Goal: Navigation & Orientation: Find specific page/section

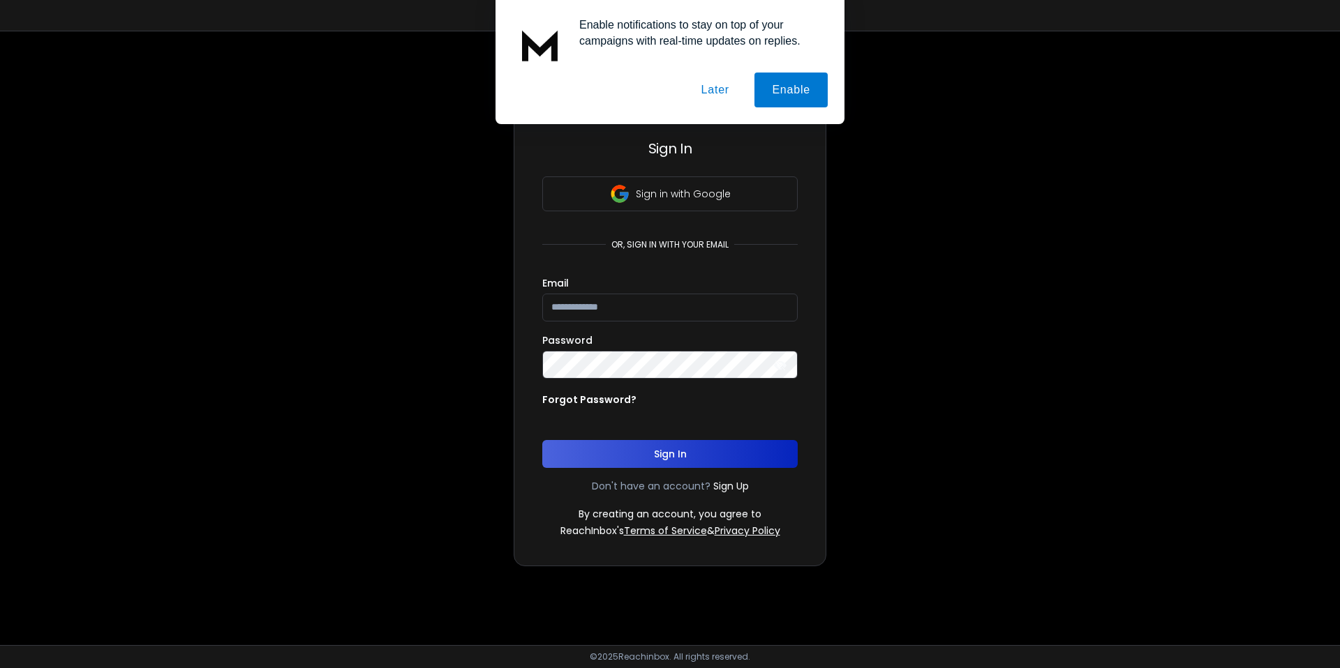
click at [686, 311] on input "email" at bounding box center [669, 308] width 255 height 28
paste input "**********"
type input "**********"
click at [707, 93] on button "Later" at bounding box center [714, 90] width 63 height 35
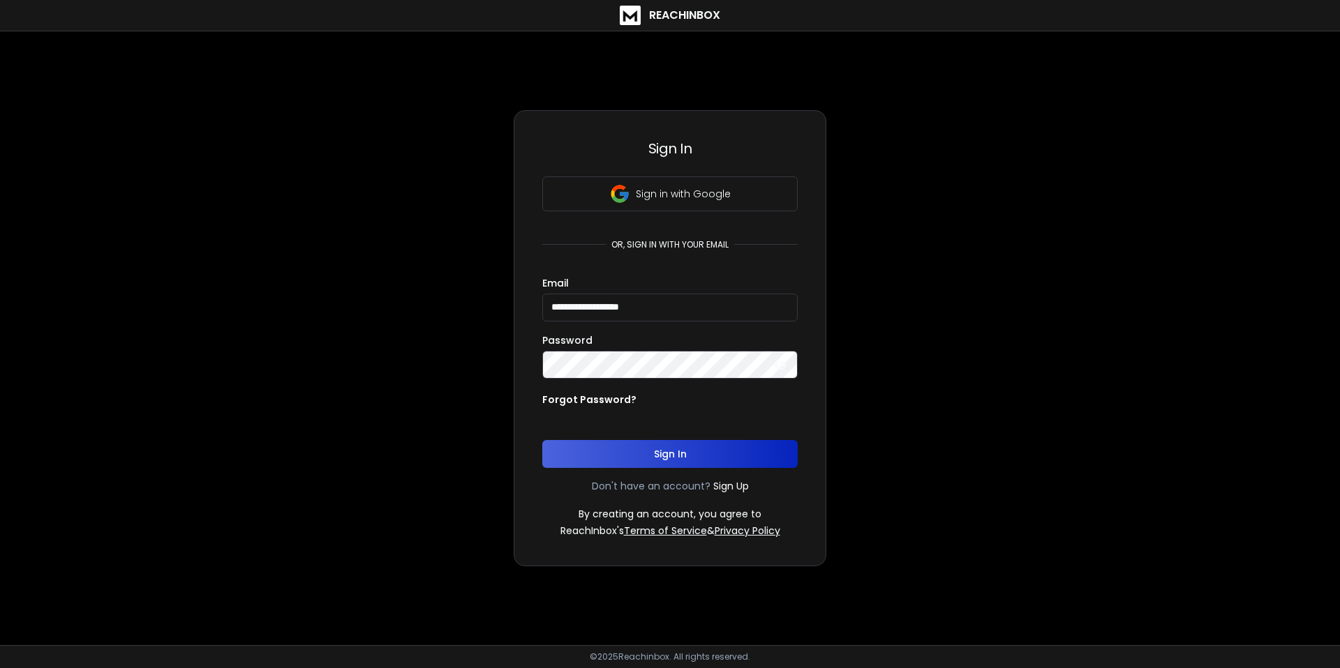
drag, startPoint x: 662, startPoint y: 308, endPoint x: 539, endPoint y: 308, distance: 123.5
click at [539, 308] on div "**********" at bounding box center [670, 338] width 313 height 456
click at [781, 365] on icon at bounding box center [780, 366] width 10 height 10
click at [596, 306] on input "email" at bounding box center [669, 308] width 255 height 28
paste input "**********"
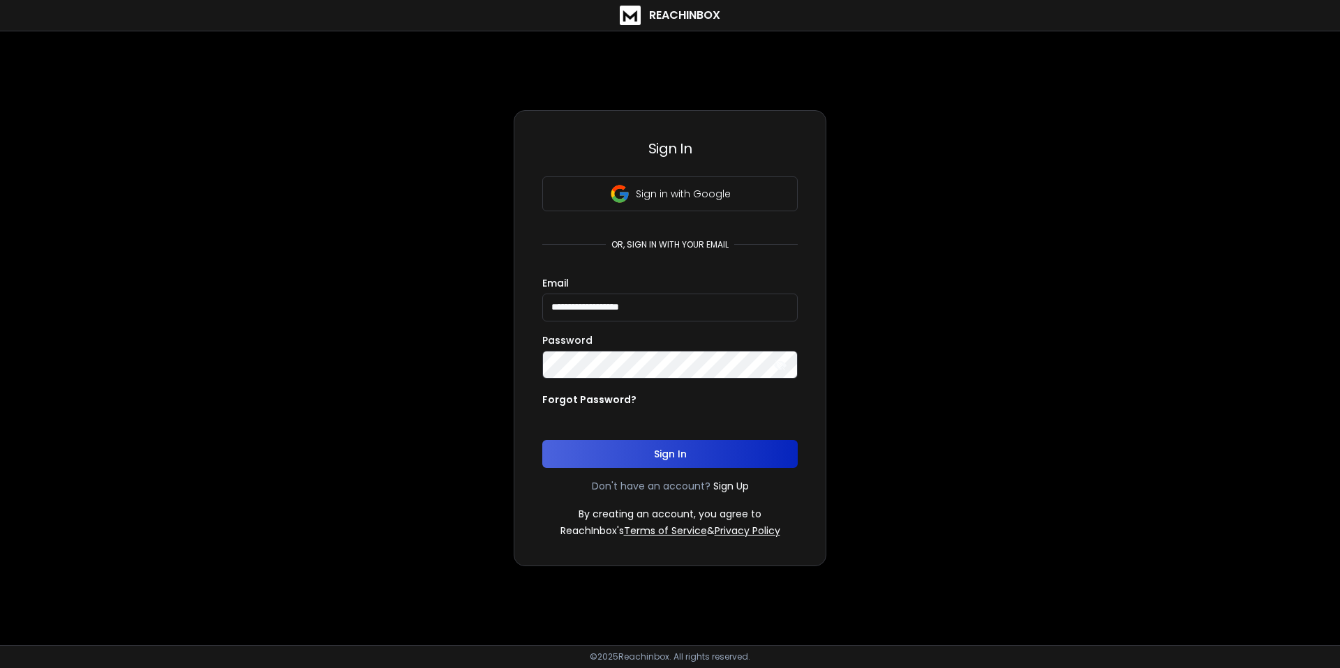
type input "**********"
click at [714, 265] on div "**********" at bounding box center [669, 357] width 255 height 361
click at [697, 452] on button "Sign In" at bounding box center [669, 454] width 255 height 28
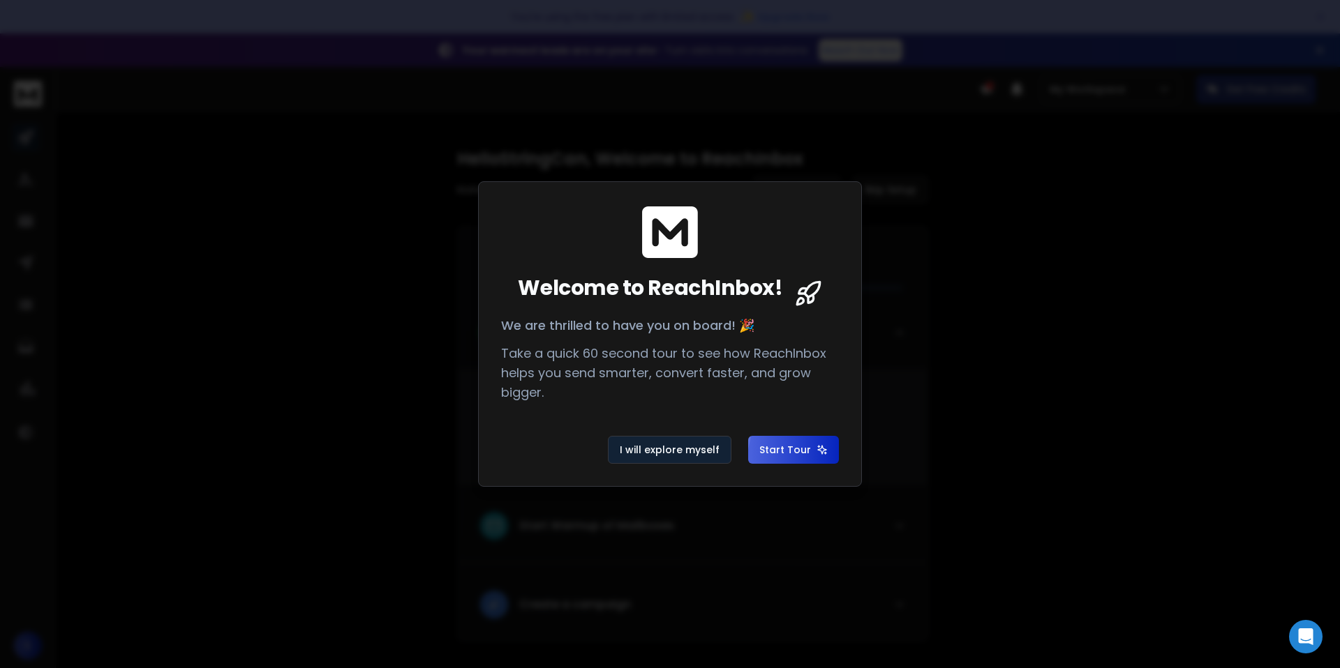
click at [685, 449] on button "I will explore myself" at bounding box center [670, 450] width 124 height 28
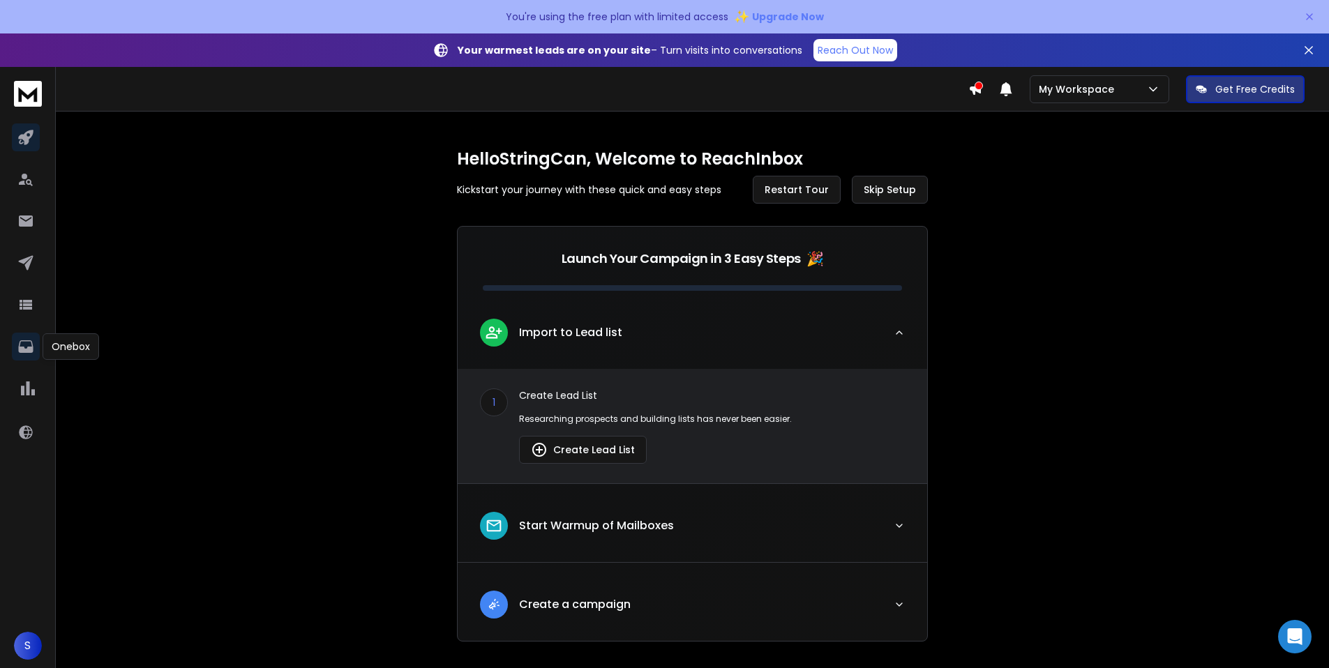
click at [27, 345] on icon at bounding box center [25, 346] width 17 height 17
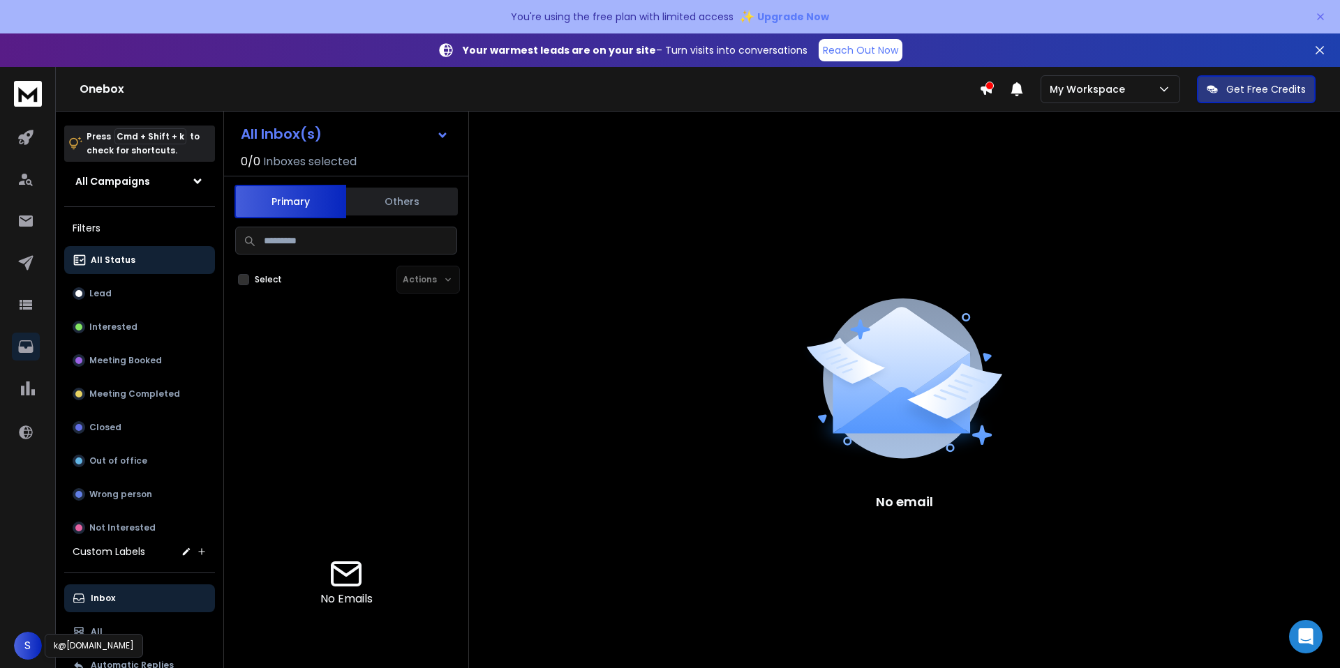
click at [29, 643] on span "S" at bounding box center [28, 646] width 28 height 28
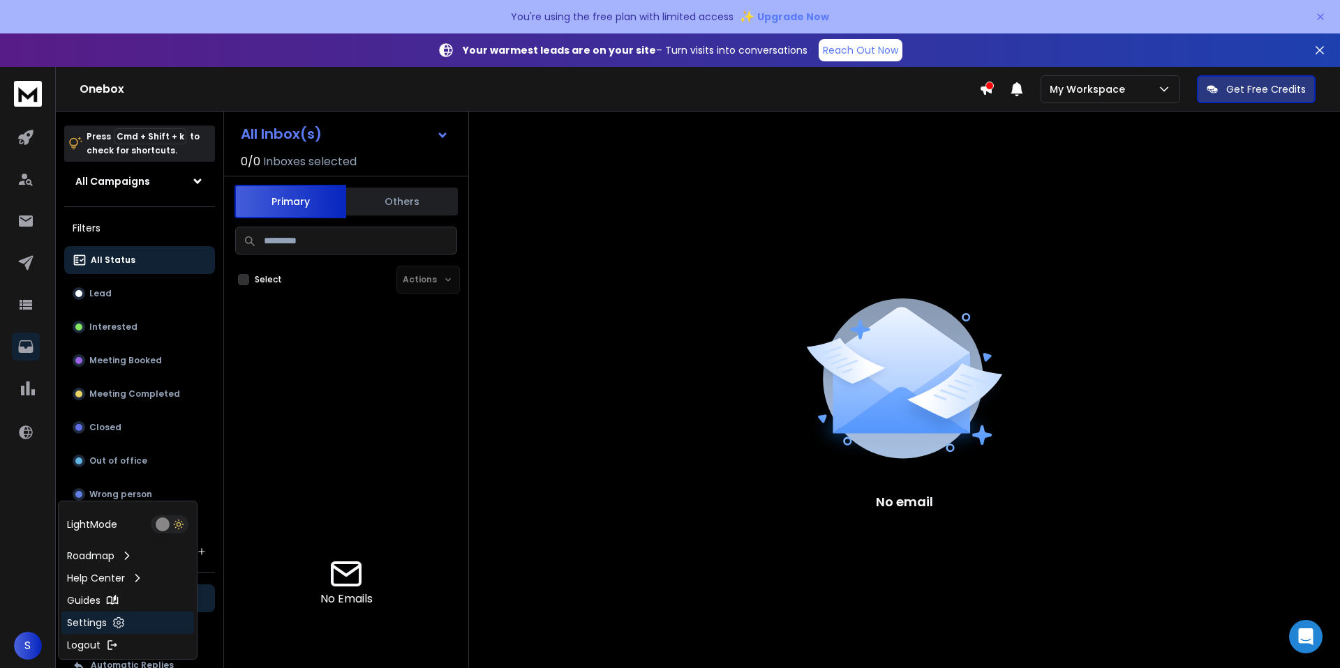
click at [121, 622] on icon at bounding box center [118, 623] width 13 height 13
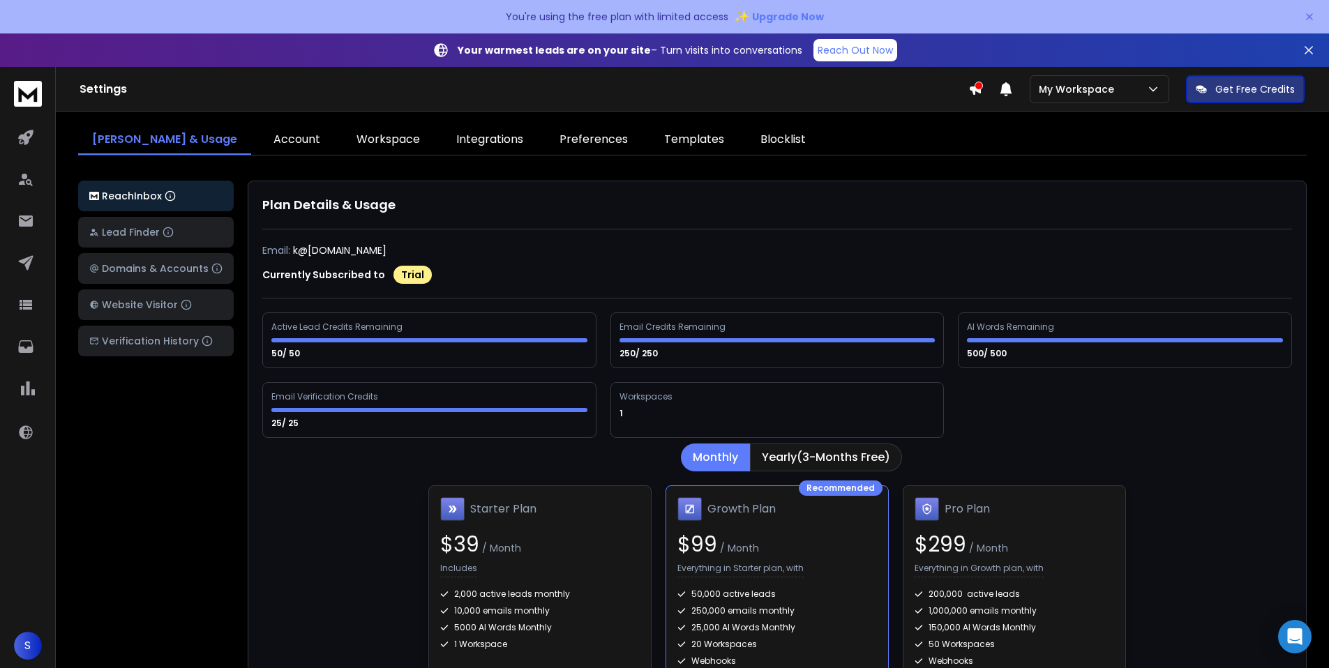
click at [443, 144] on link "Integrations" at bounding box center [489, 140] width 95 height 29
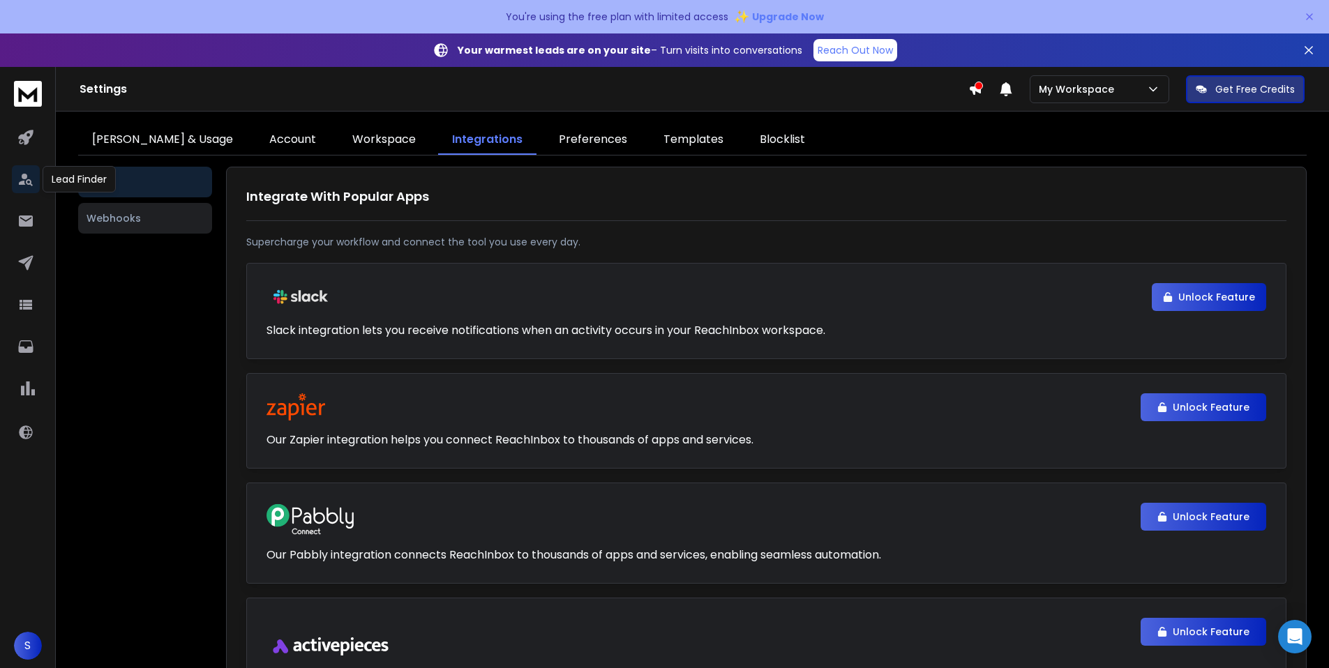
click at [29, 176] on icon at bounding box center [25, 179] width 17 height 17
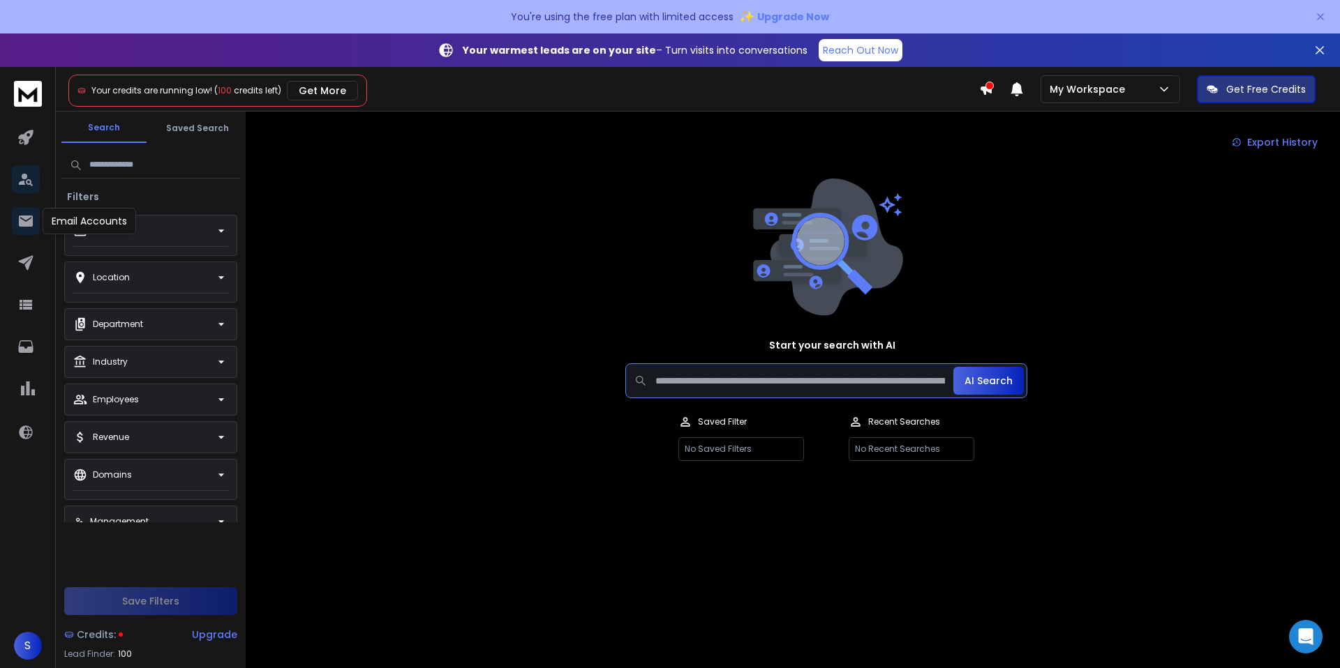
click at [28, 222] on icon at bounding box center [26, 221] width 14 height 11
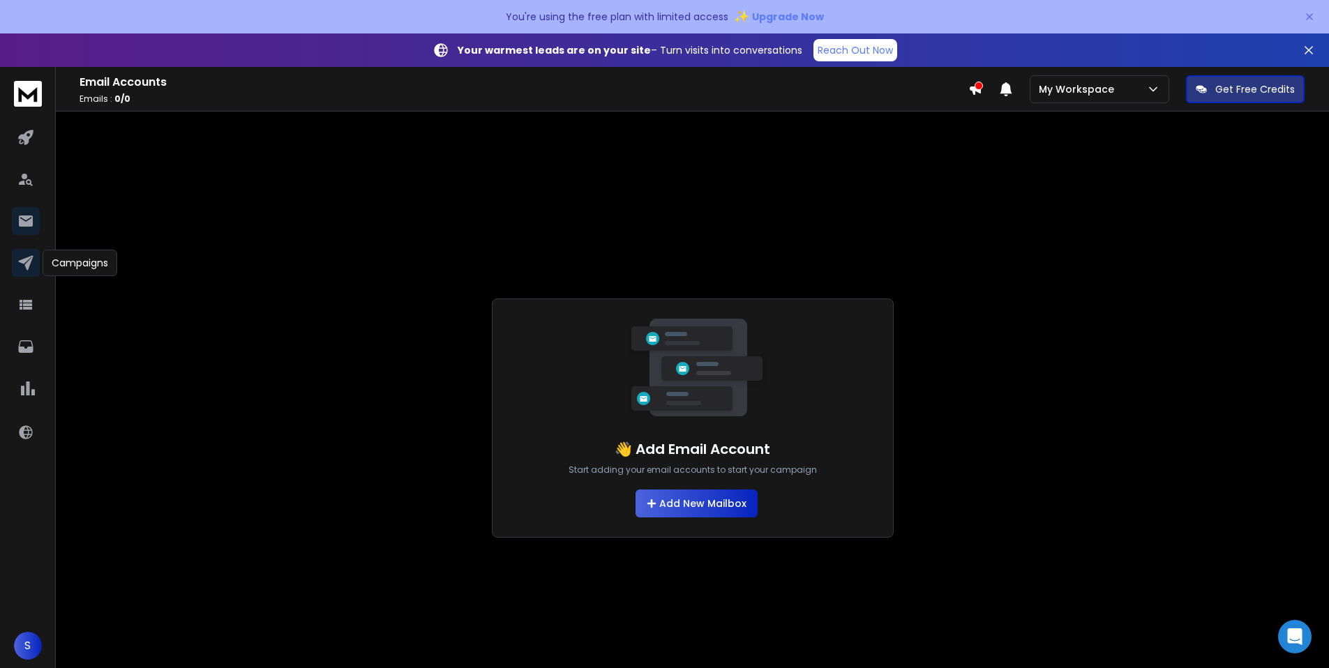
click at [26, 260] on icon at bounding box center [25, 262] width 15 height 15
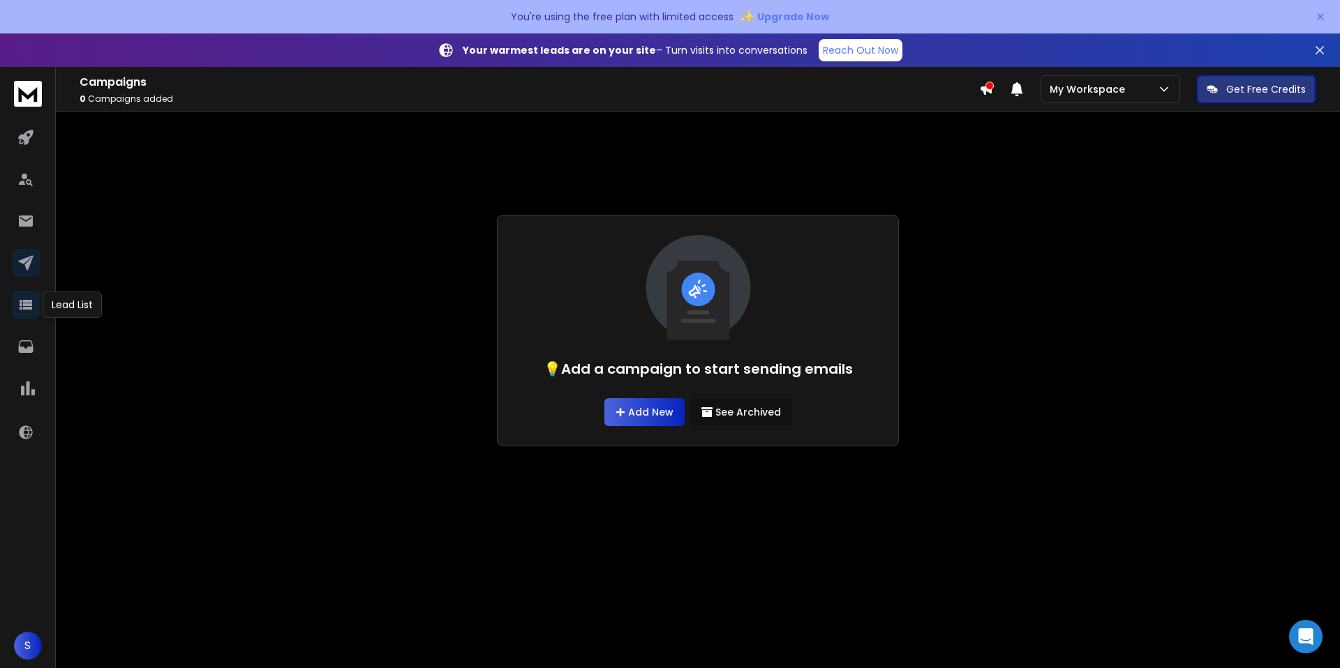
click at [26, 310] on icon at bounding box center [25, 305] width 17 height 17
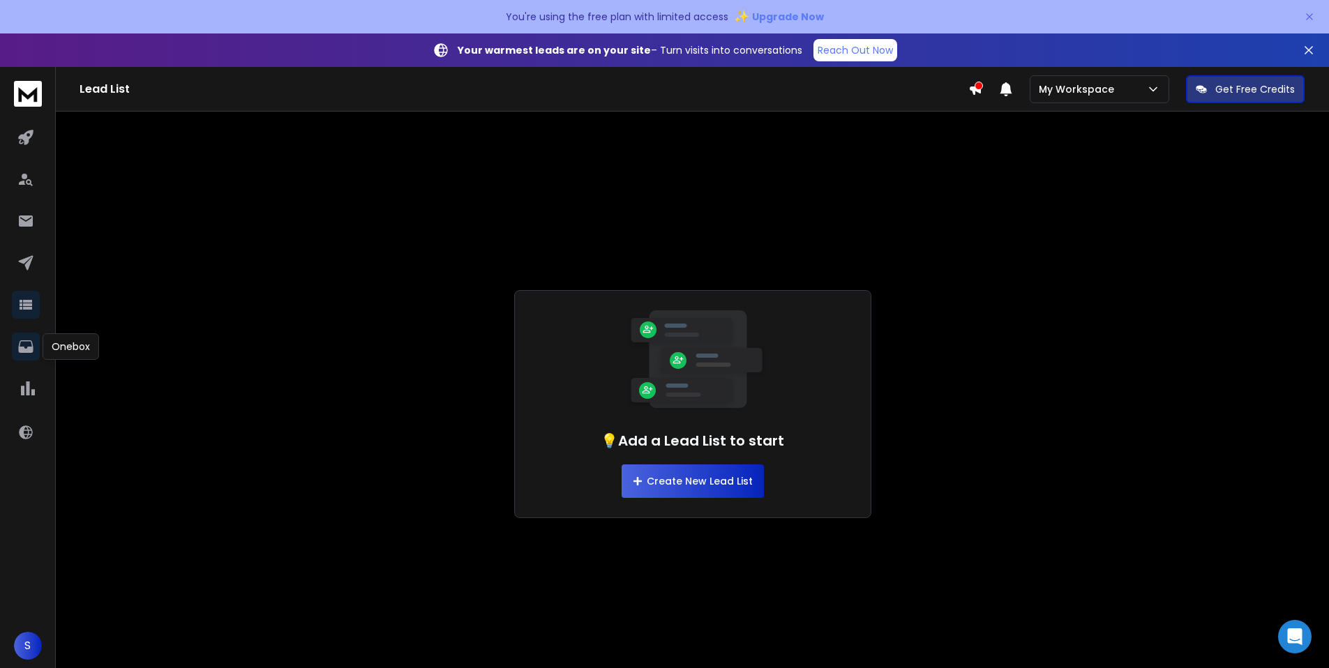
click at [29, 352] on icon at bounding box center [25, 347] width 15 height 13
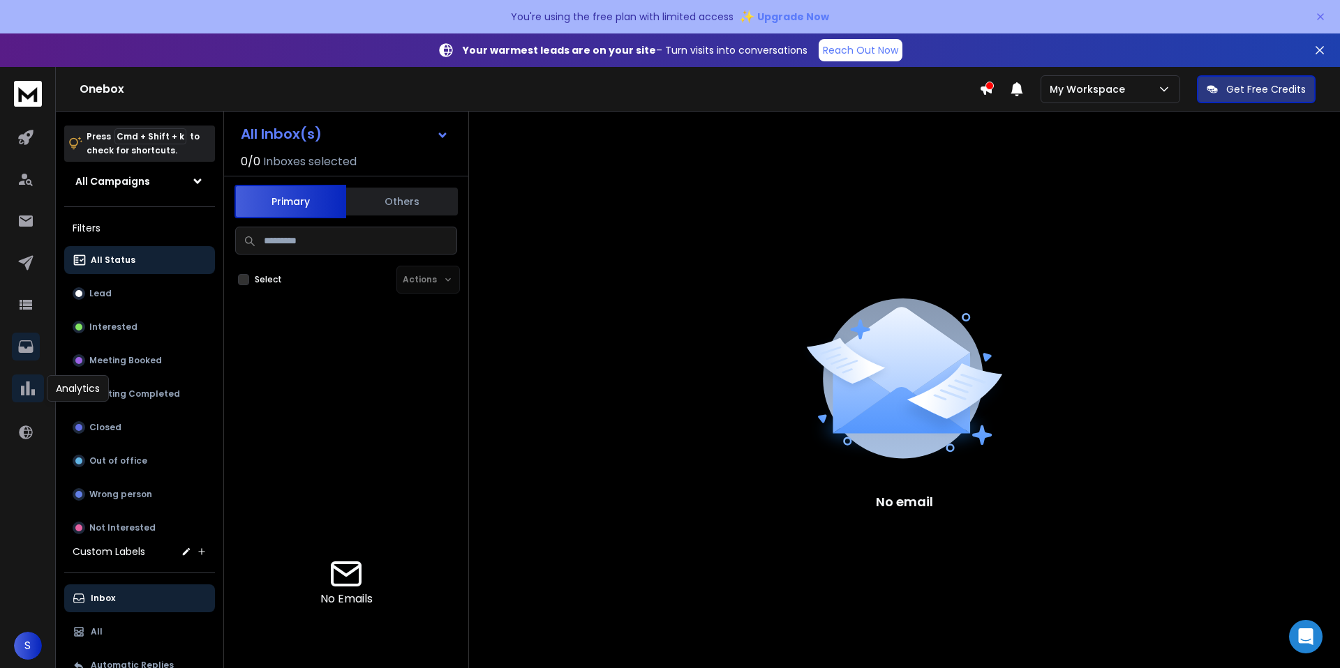
click at [33, 391] on icon at bounding box center [28, 389] width 14 height 14
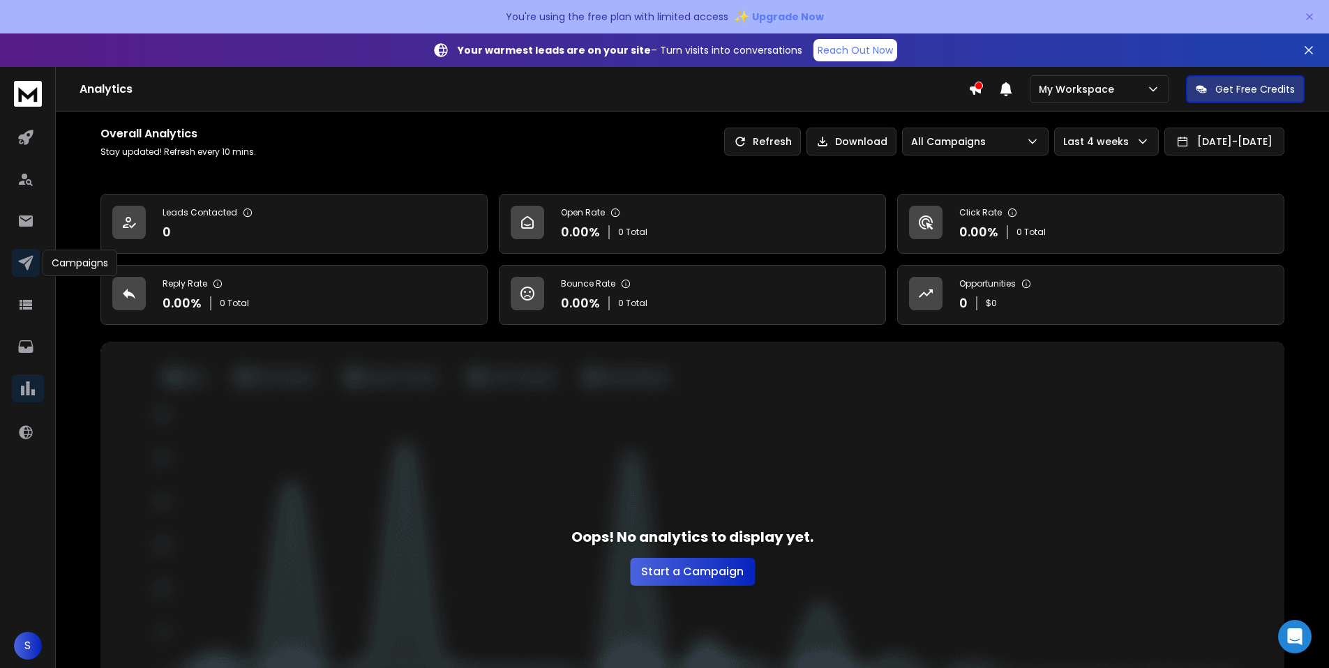
click at [31, 255] on icon at bounding box center [25, 263] width 17 height 17
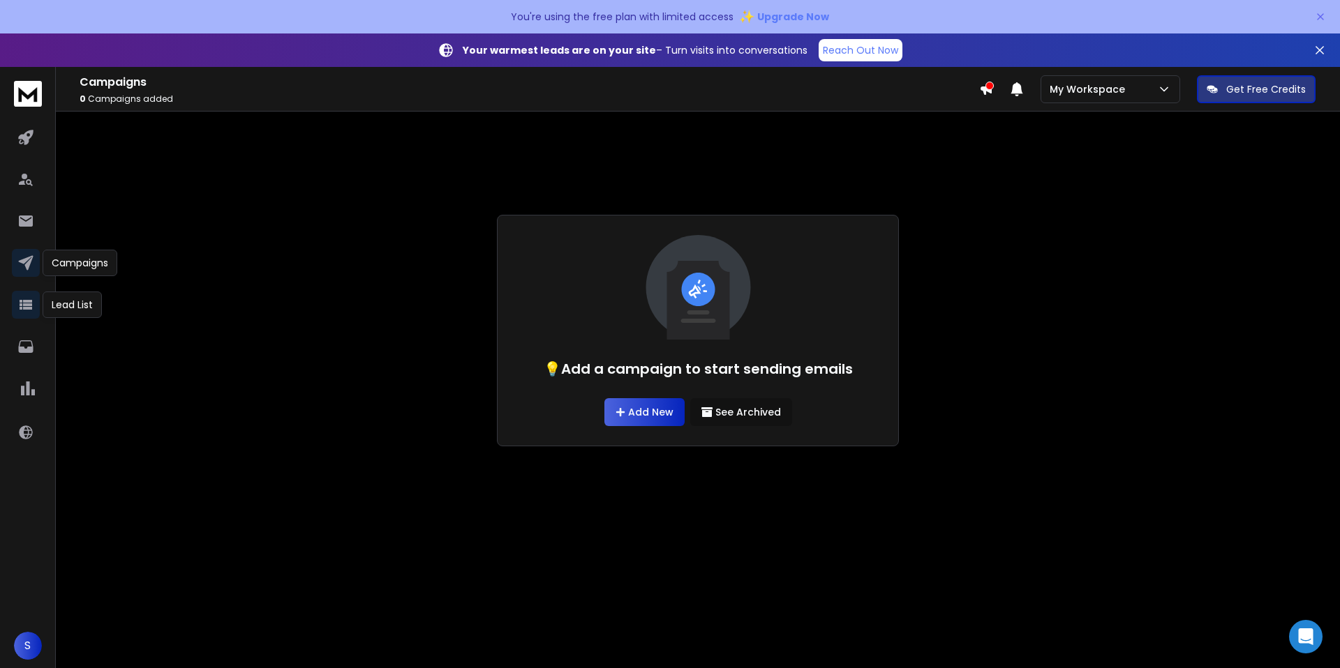
click at [26, 304] on icon at bounding box center [26, 305] width 13 height 10
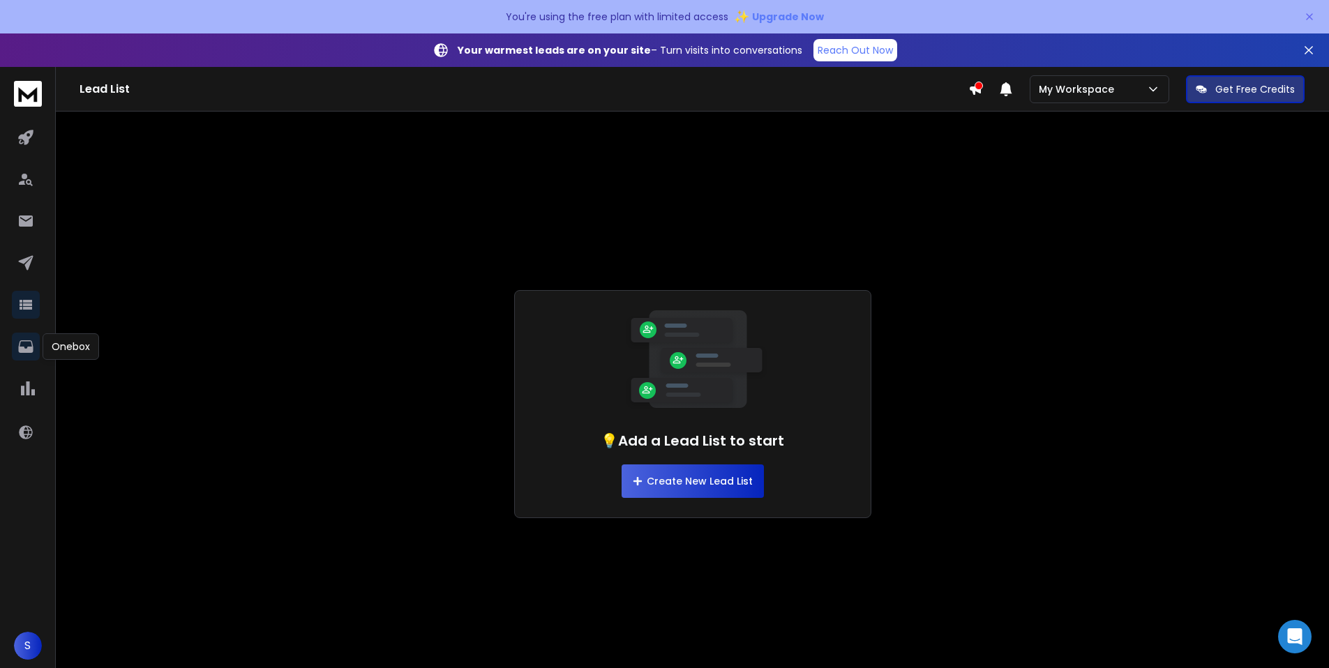
click at [35, 351] on link at bounding box center [26, 347] width 28 height 28
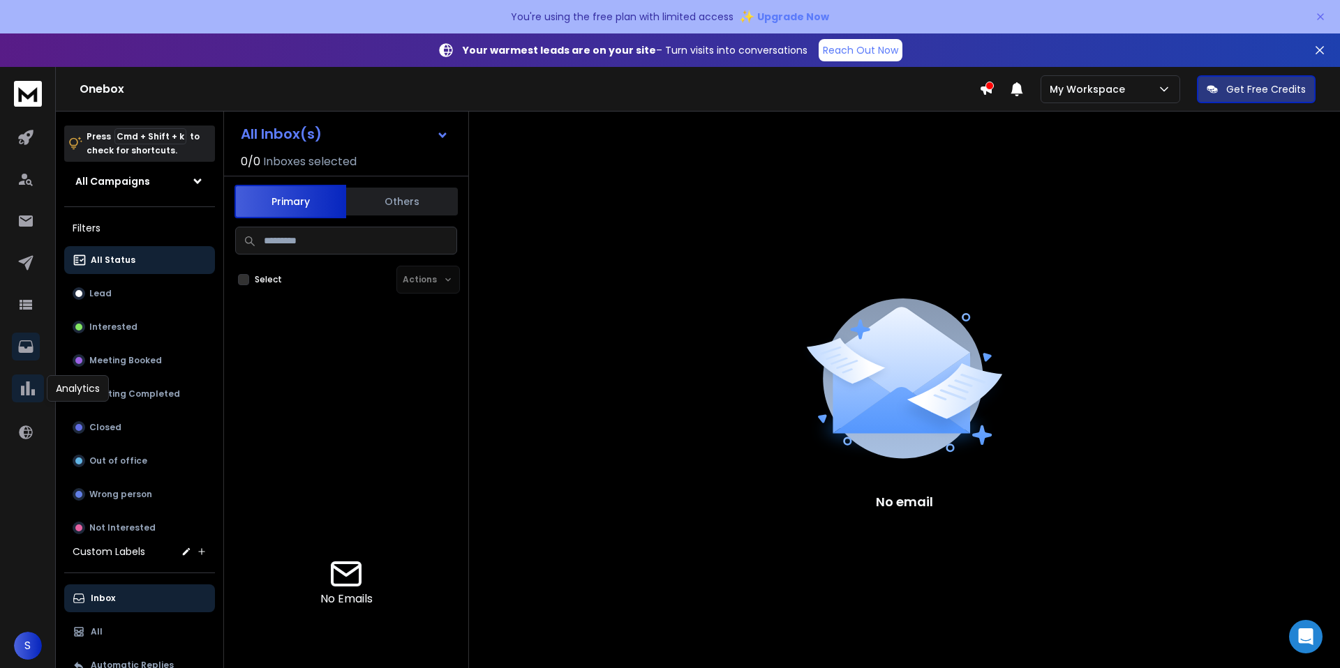
click at [26, 387] on icon at bounding box center [28, 389] width 14 height 14
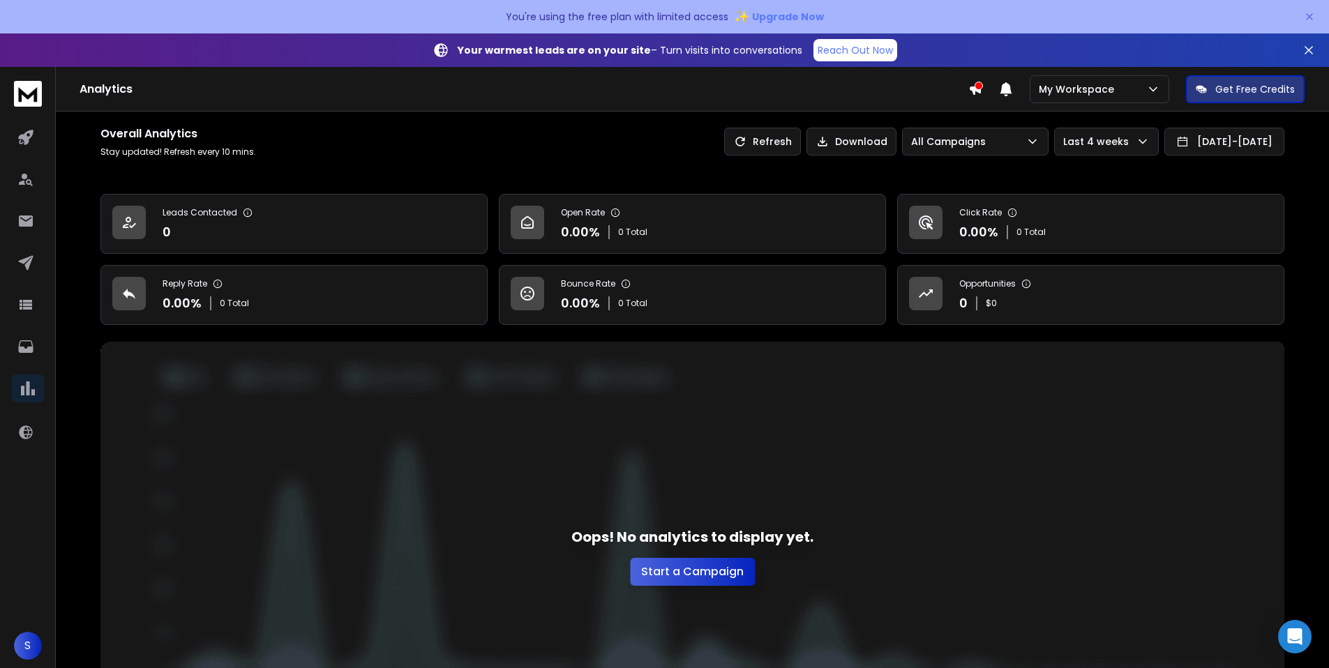
click at [15, 87] on img at bounding box center [28, 94] width 28 height 26
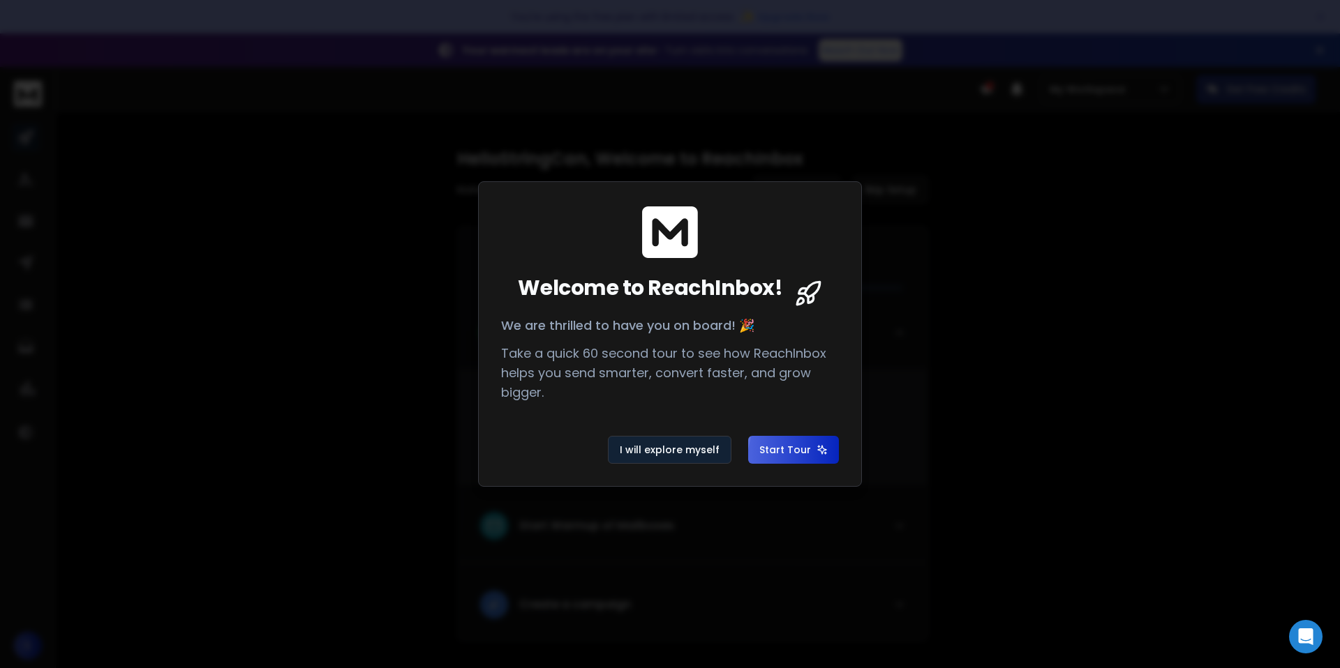
click at [682, 452] on button "I will explore myself" at bounding box center [670, 450] width 124 height 28
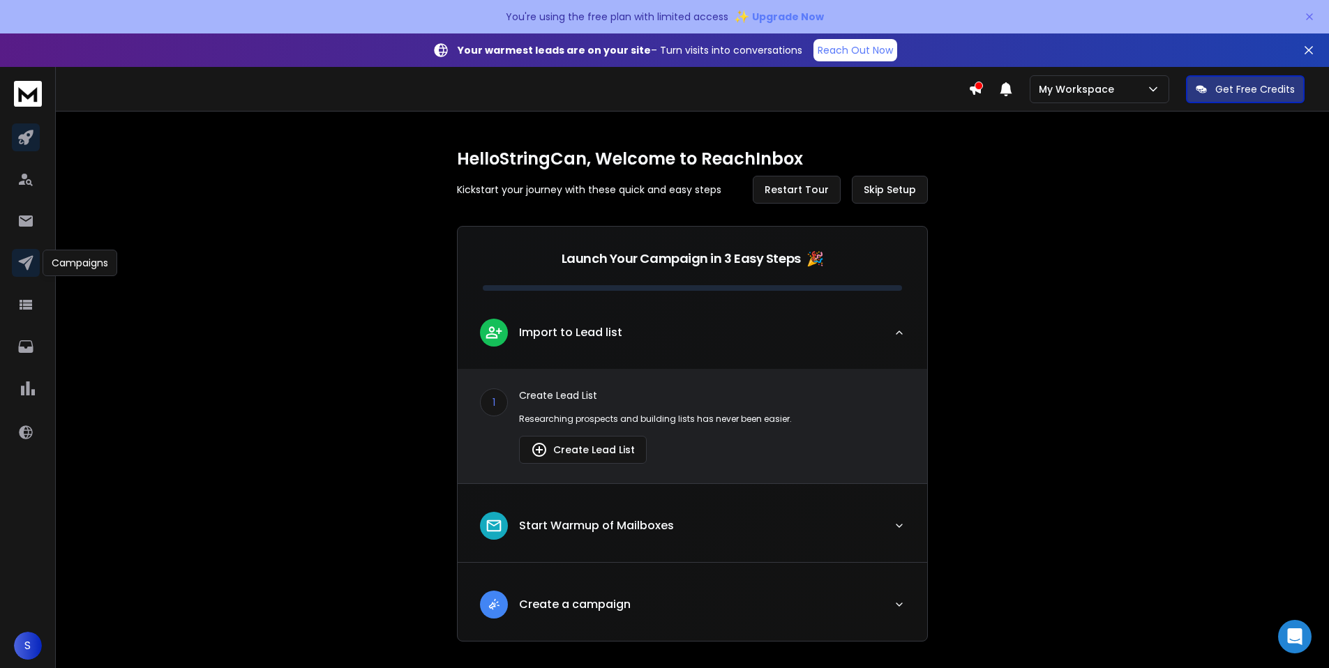
click at [28, 258] on icon at bounding box center [25, 262] width 15 height 15
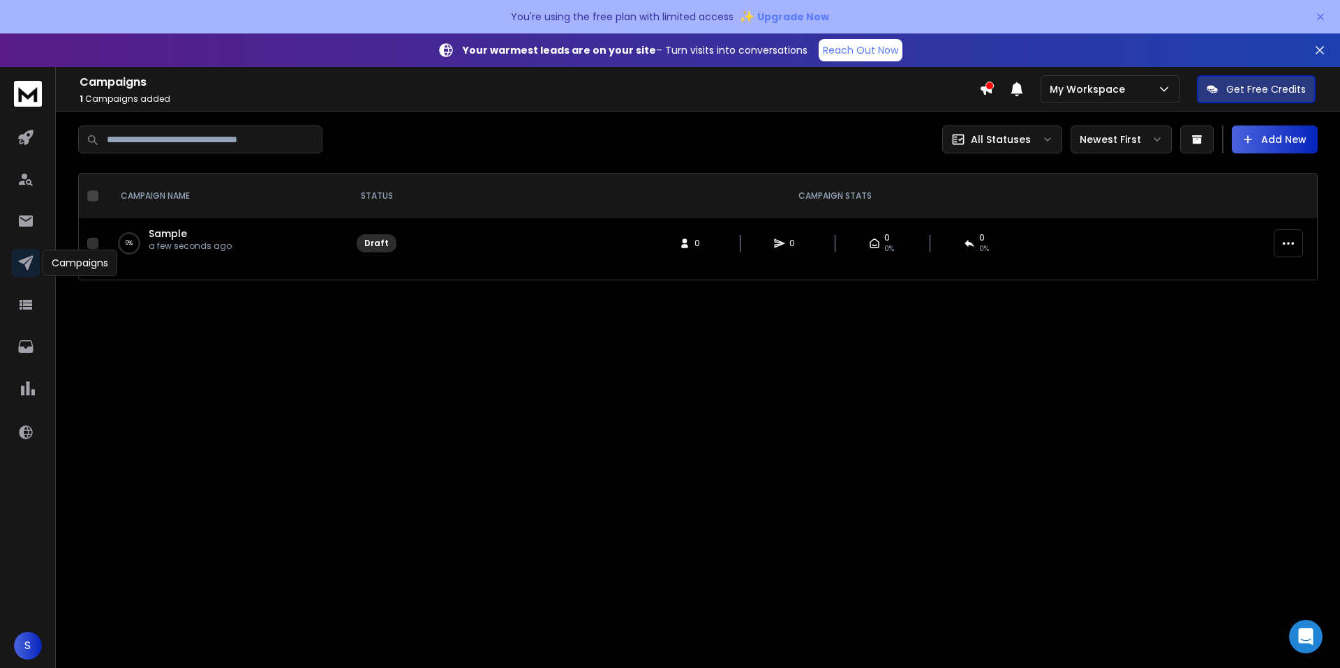
click at [170, 232] on span "Sample" at bounding box center [168, 234] width 38 height 14
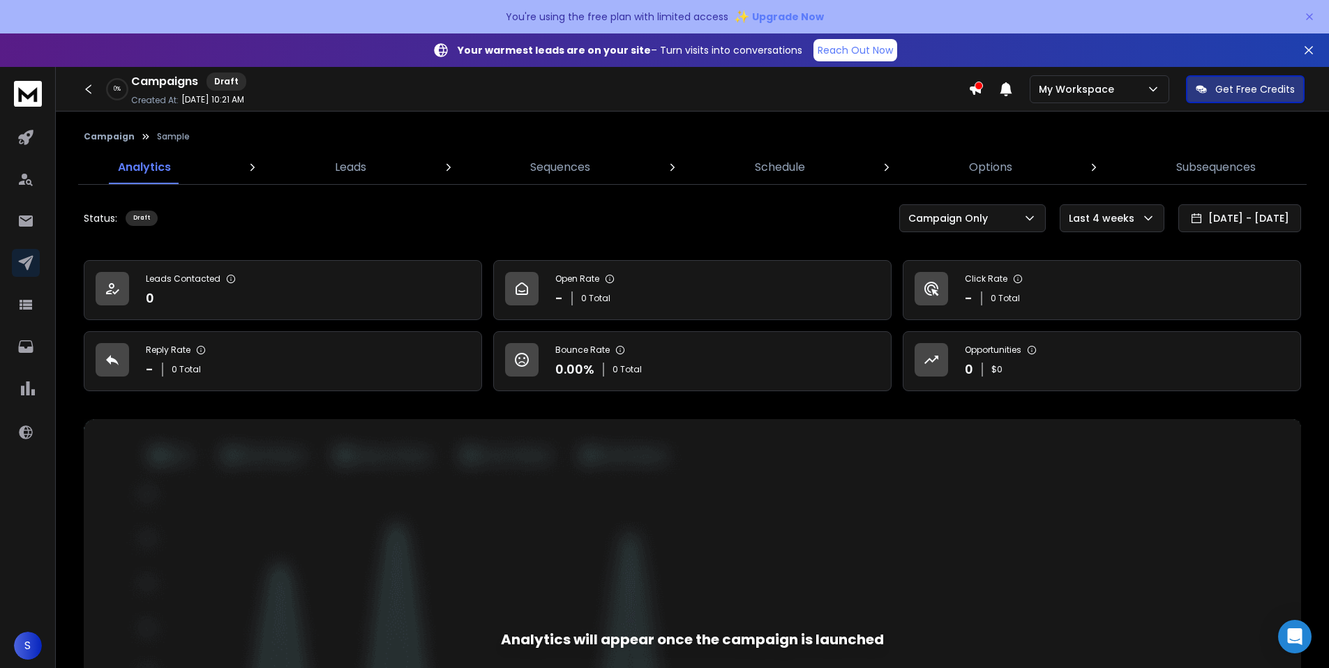
click at [392, 167] on div "Analytics Leads Sequences Schedule Options Subsequences" at bounding box center [687, 167] width 1218 height 33
click at [351, 165] on p "Leads" at bounding box center [350, 167] width 31 height 17
